Goal: Task Accomplishment & Management: Manage account settings

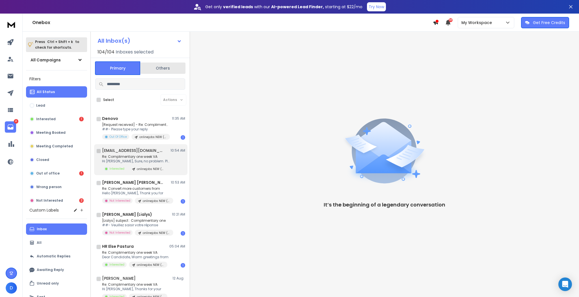
click at [148, 153] on h1 "[EMAIL_ADDRESS][DOMAIN_NAME]" at bounding box center [133, 151] width 62 height 6
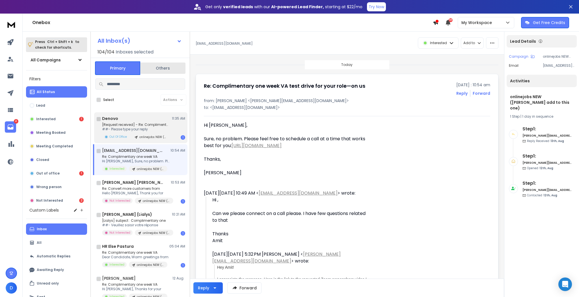
click at [144, 128] on p "##- Please type your reply" at bounding box center [136, 129] width 68 height 5
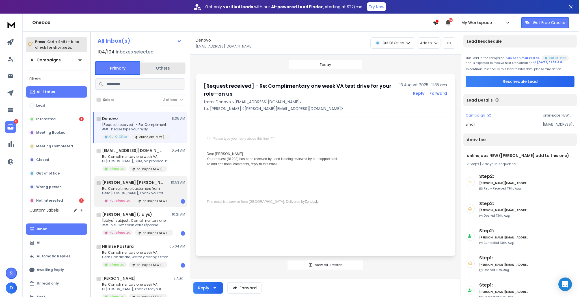
click at [140, 188] on p "Re: Convert more customers from" at bounding box center [136, 188] width 68 height 5
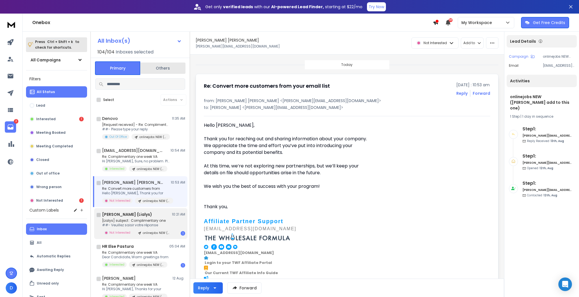
click at [125, 218] on p "[Lialys] subject : Complimentary one" at bounding box center [136, 220] width 68 height 5
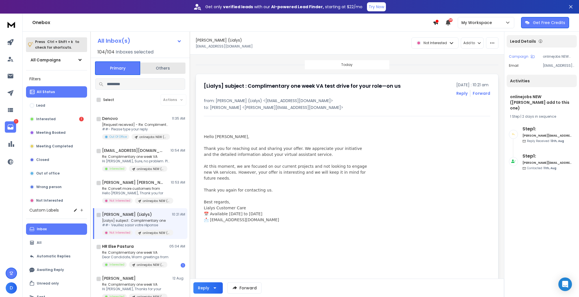
click at [97, 213] on button "button" at bounding box center [98, 215] width 5 height 5
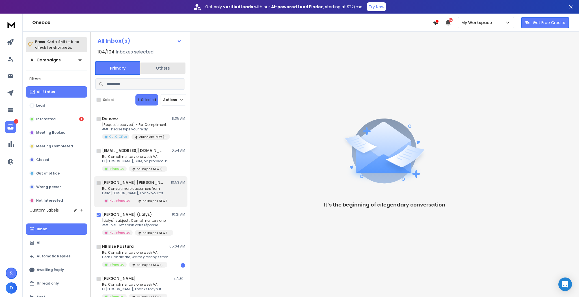
click at [98, 183] on button "button" at bounding box center [98, 183] width 5 height 5
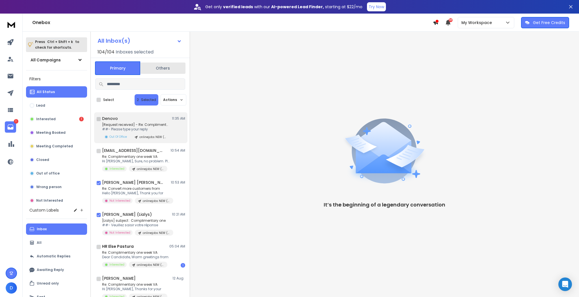
click at [97, 118] on button "button" at bounding box center [98, 119] width 5 height 5
click at [170, 96] on button "Actions" at bounding box center [174, 99] width 26 height 11
click at [168, 148] on div "Archive email" at bounding box center [161, 149] width 34 height 6
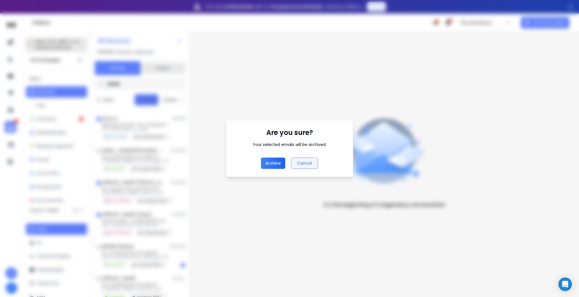
click at [268, 164] on p "archive" at bounding box center [272, 163] width 15 height 6
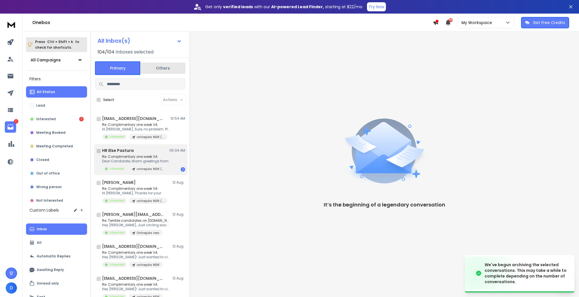
click at [145, 153] on div "HR Else Pastura 05:04 AM" at bounding box center [143, 151] width 83 height 6
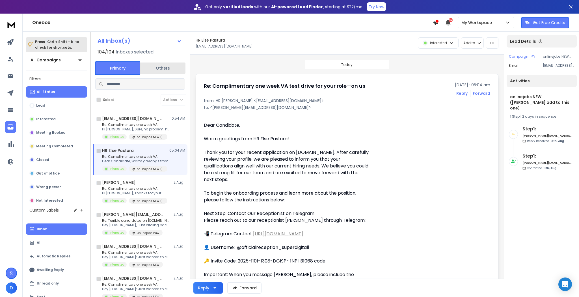
click at [99, 150] on button "button" at bounding box center [98, 151] width 5 height 5
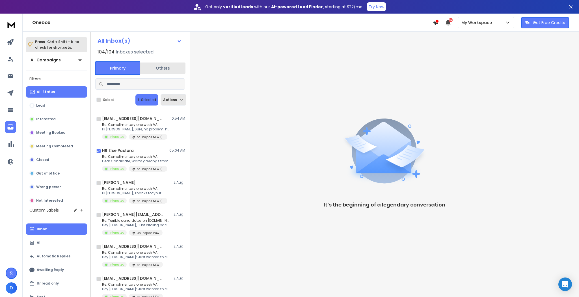
click at [167, 99] on p "Actions" at bounding box center [170, 100] width 14 height 5
click at [167, 148] on div "Archive email" at bounding box center [161, 149] width 34 height 6
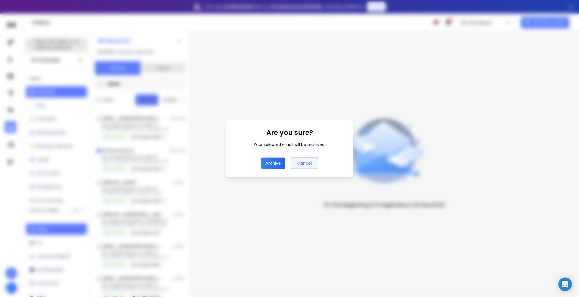
click at [272, 164] on p "archive" at bounding box center [272, 163] width 15 height 6
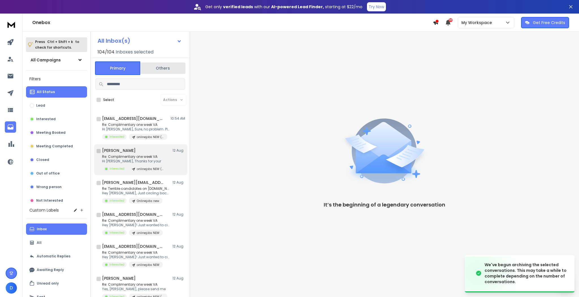
click at [134, 152] on h1 "[PERSON_NAME]" at bounding box center [119, 151] width 34 height 6
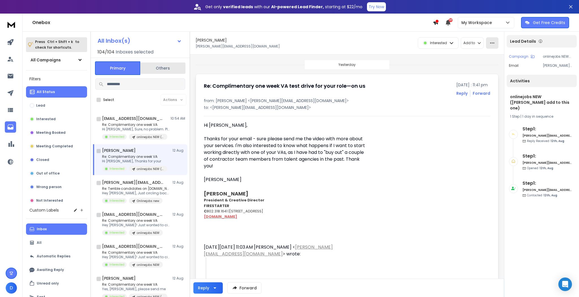
click at [494, 42] on icon "button" at bounding box center [492, 42] width 5 height 5
click at [483, 58] on div "Mark as unread" at bounding box center [478, 56] width 38 height 6
